Goal: Check status

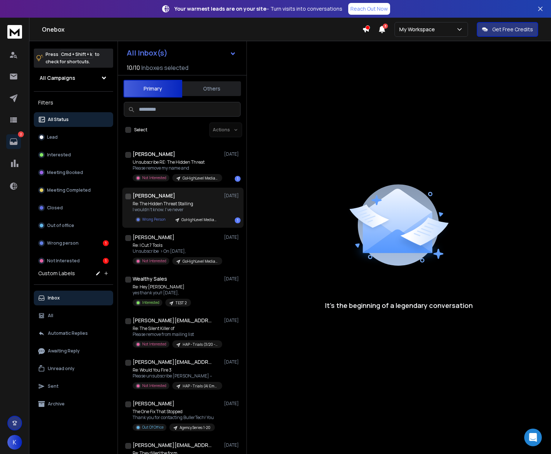
click at [189, 197] on div "Robert Moore 11 Sep" at bounding box center [187, 195] width 108 height 7
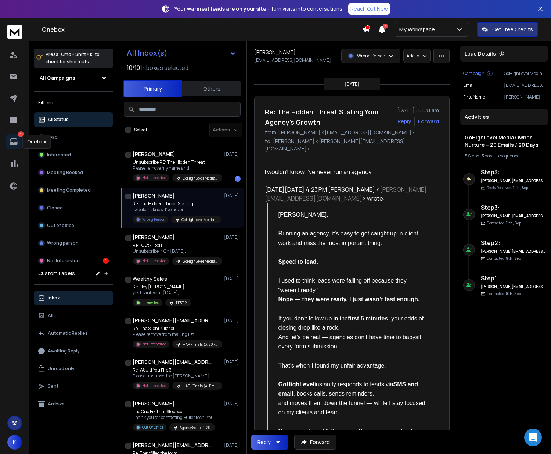
click at [14, 136] on link "1" at bounding box center [13, 141] width 15 height 15
click at [11, 119] on icon at bounding box center [13, 119] width 7 height 5
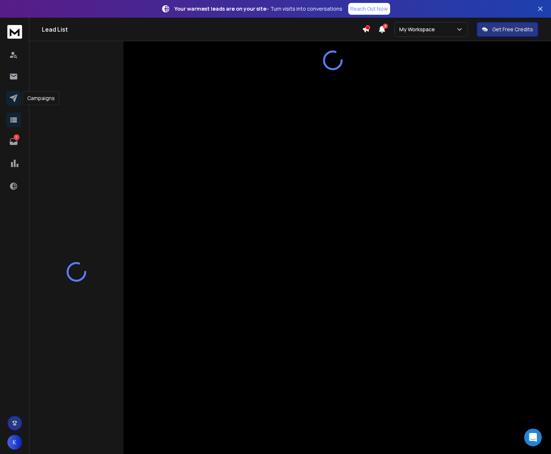
click at [13, 103] on link at bounding box center [13, 98] width 15 height 15
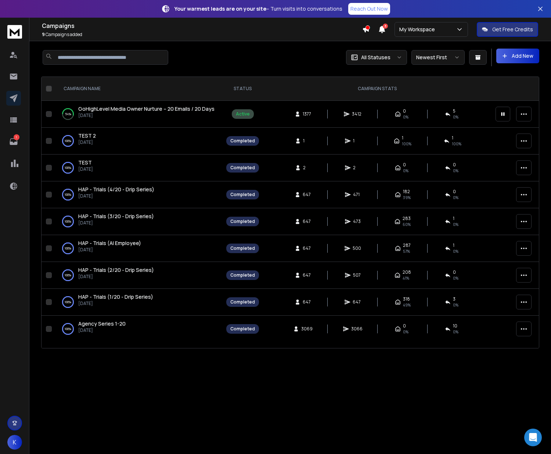
click at [184, 112] on link "GoHighLevel Media Owner Nurture – 20 Emails / 20 Days" at bounding box center [146, 108] width 136 height 7
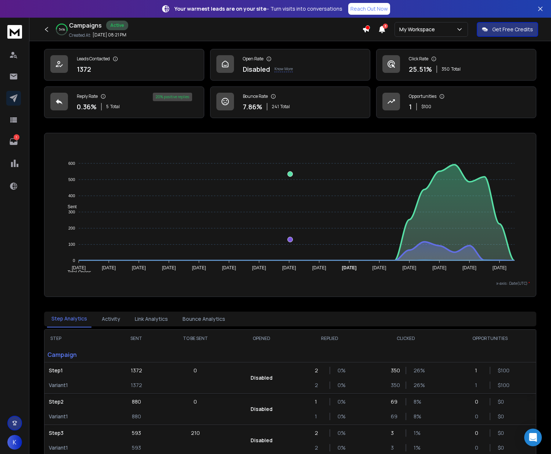
scroll to position [146, 0]
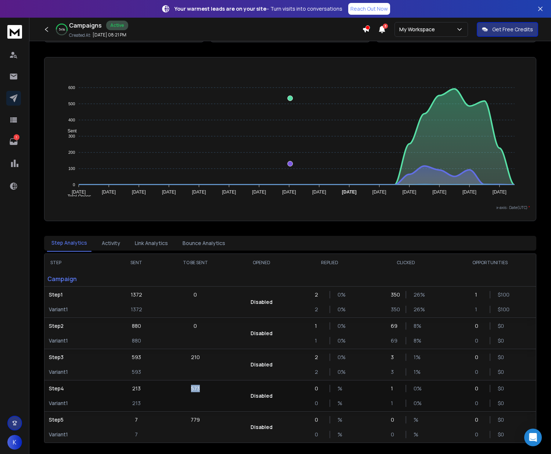
drag, startPoint x: 185, startPoint y: 385, endPoint x: 207, endPoint y: 385, distance: 22.1
click at [207, 385] on div "573" at bounding box center [195, 387] width 63 height 7
click at [199, 386] on div "573" at bounding box center [195, 387] width 63 height 7
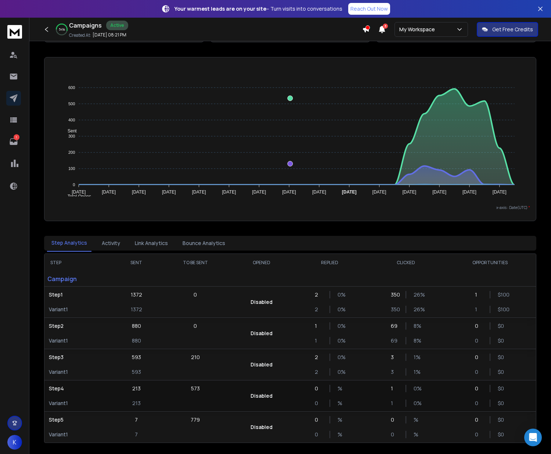
click at [191, 386] on p "573" at bounding box center [195, 387] width 9 height 7
click at [197, 353] on p "210" at bounding box center [195, 356] width 9 height 7
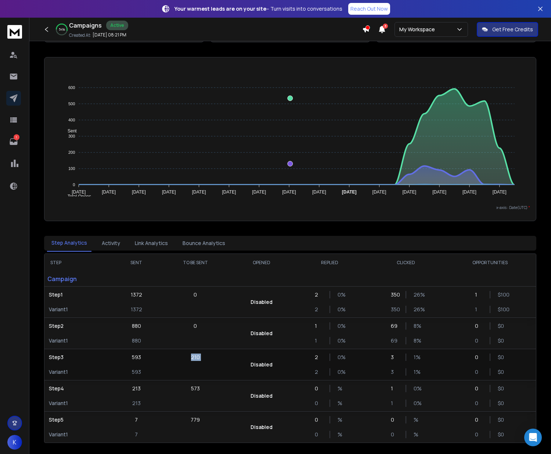
click at [197, 353] on p "210" at bounding box center [195, 356] width 9 height 7
